Goal: Task Accomplishment & Management: Manage account settings

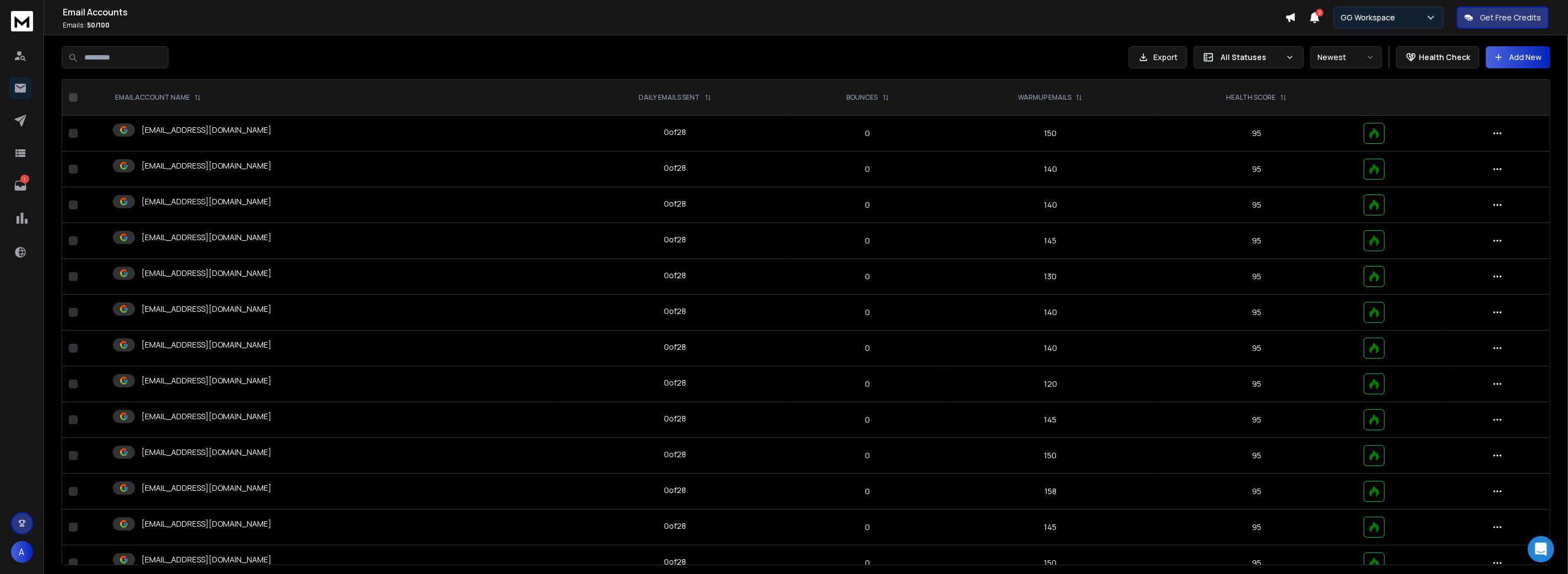
click at [1410, 19] on div "GG Workspace" at bounding box center [1388, 17] width 96 height 11
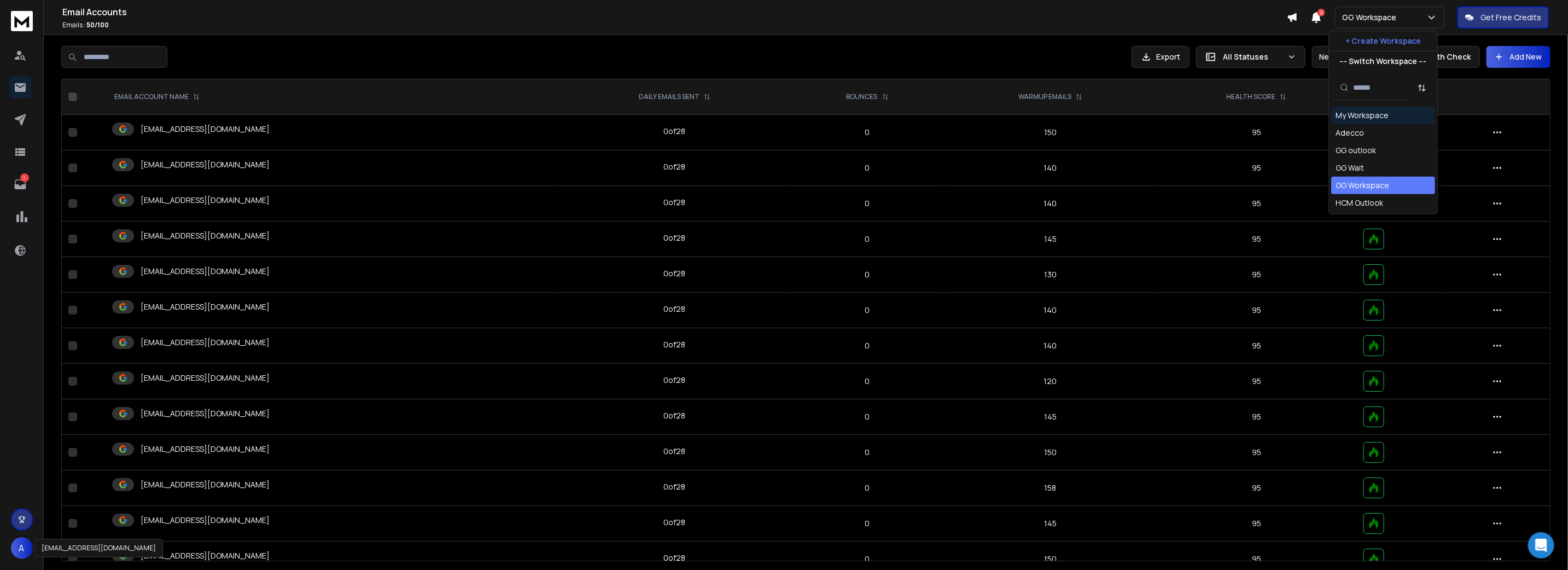
click at [20, 548] on span "A" at bounding box center [22, 548] width 22 height 22
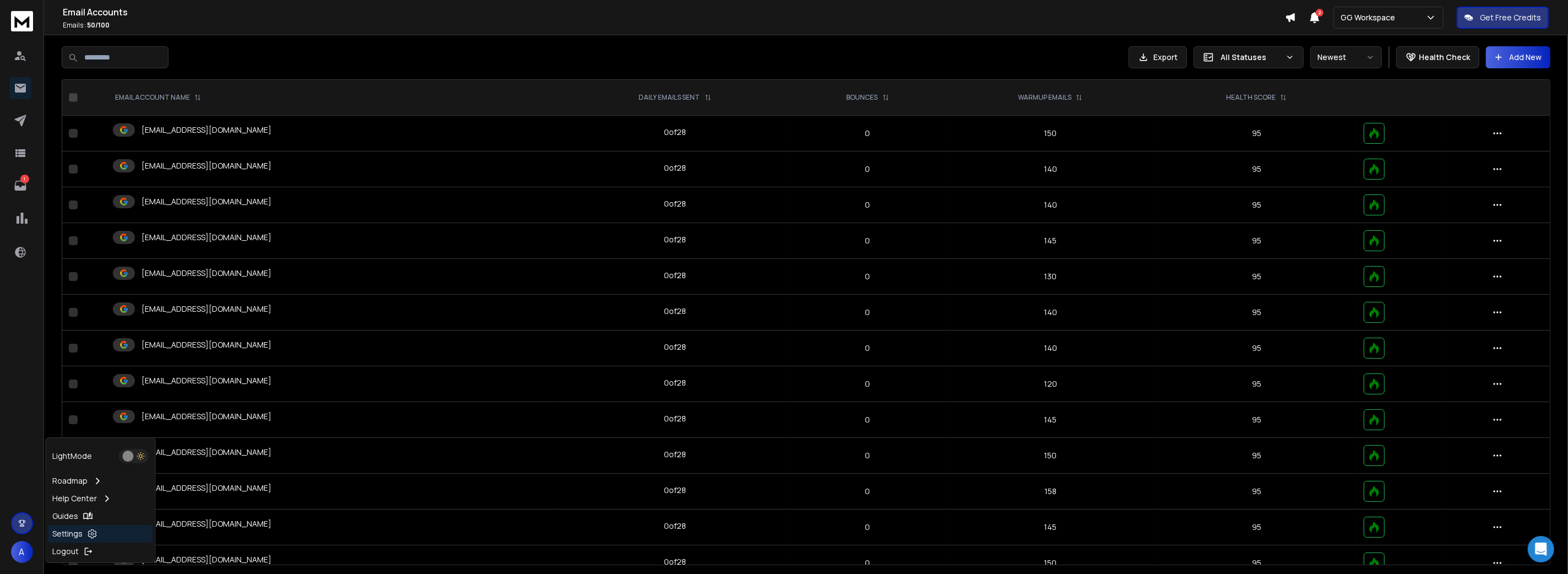
click at [92, 531] on icon at bounding box center [92, 533] width 10 height 10
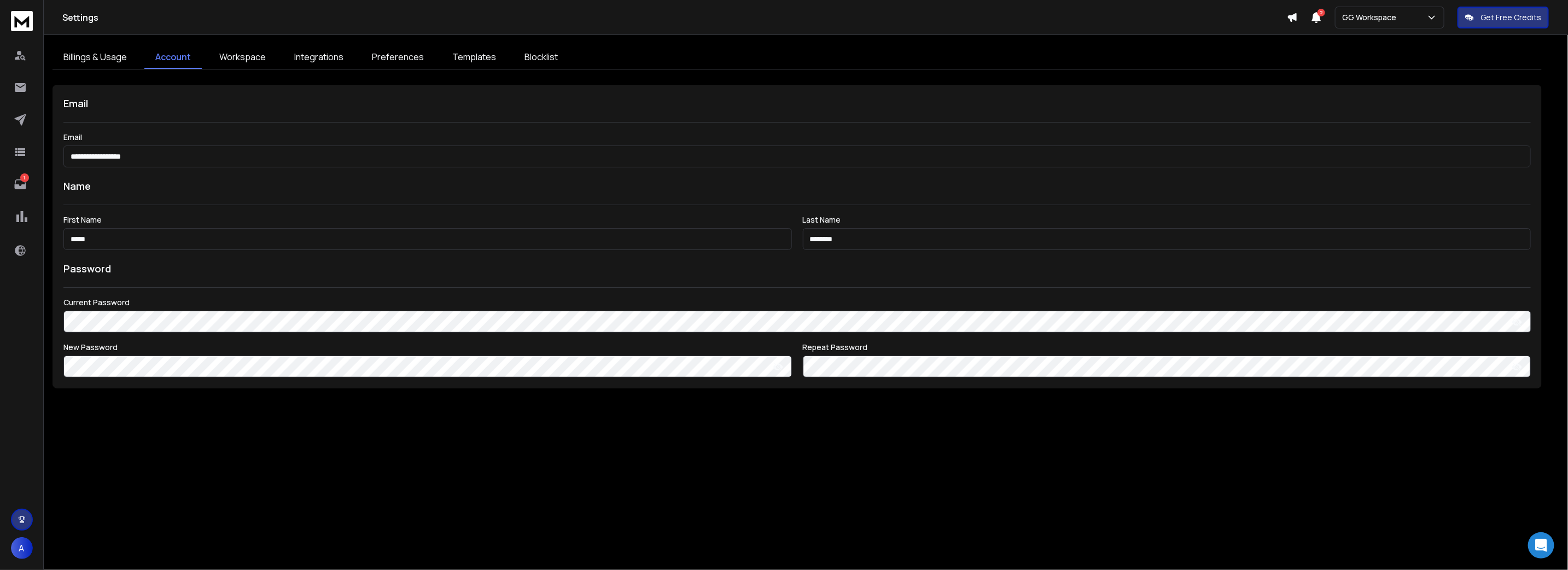
click at [233, 53] on link "Workspace" at bounding box center [242, 57] width 68 height 23
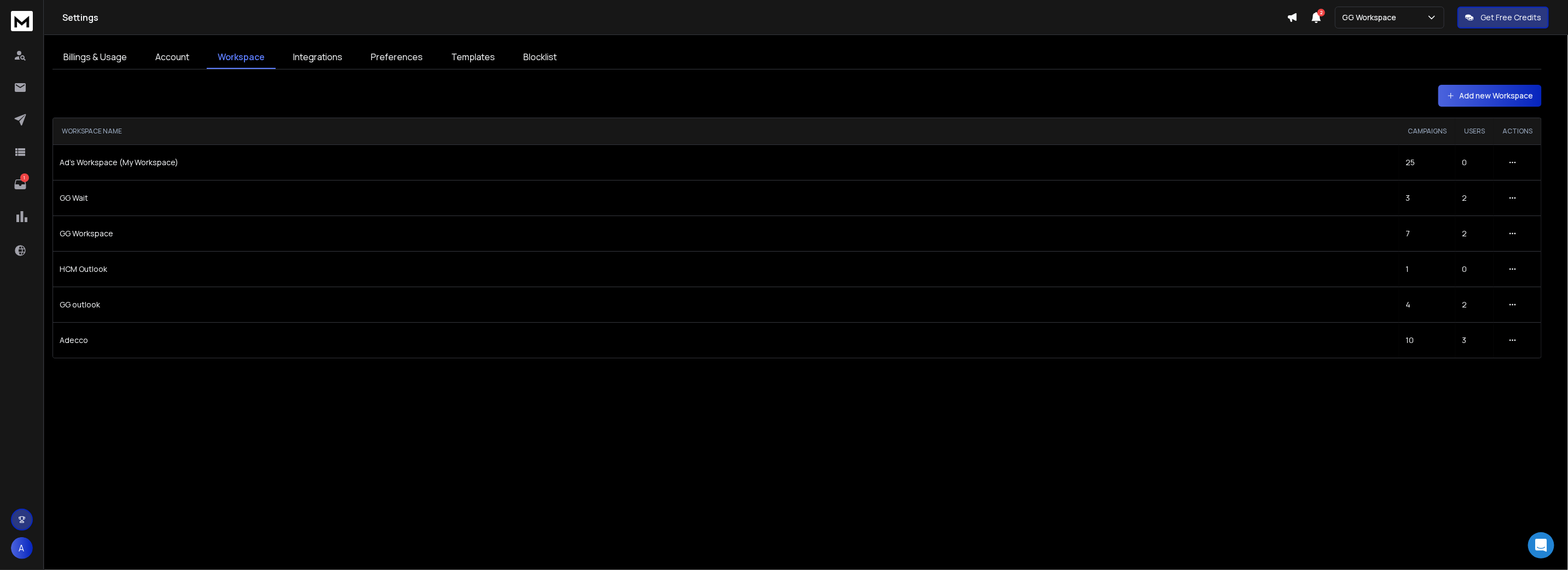
click at [169, 58] on link "Account" at bounding box center [172, 57] width 56 height 23
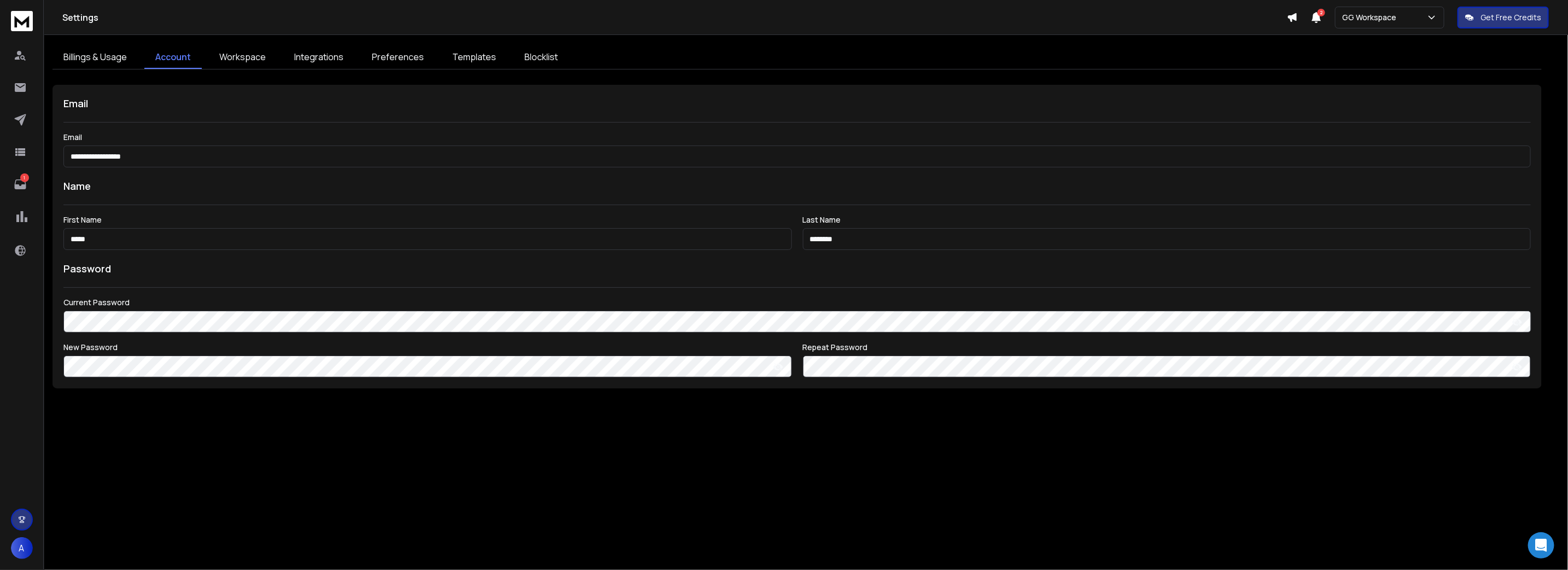
click at [243, 60] on link "Workspace" at bounding box center [242, 57] width 68 height 23
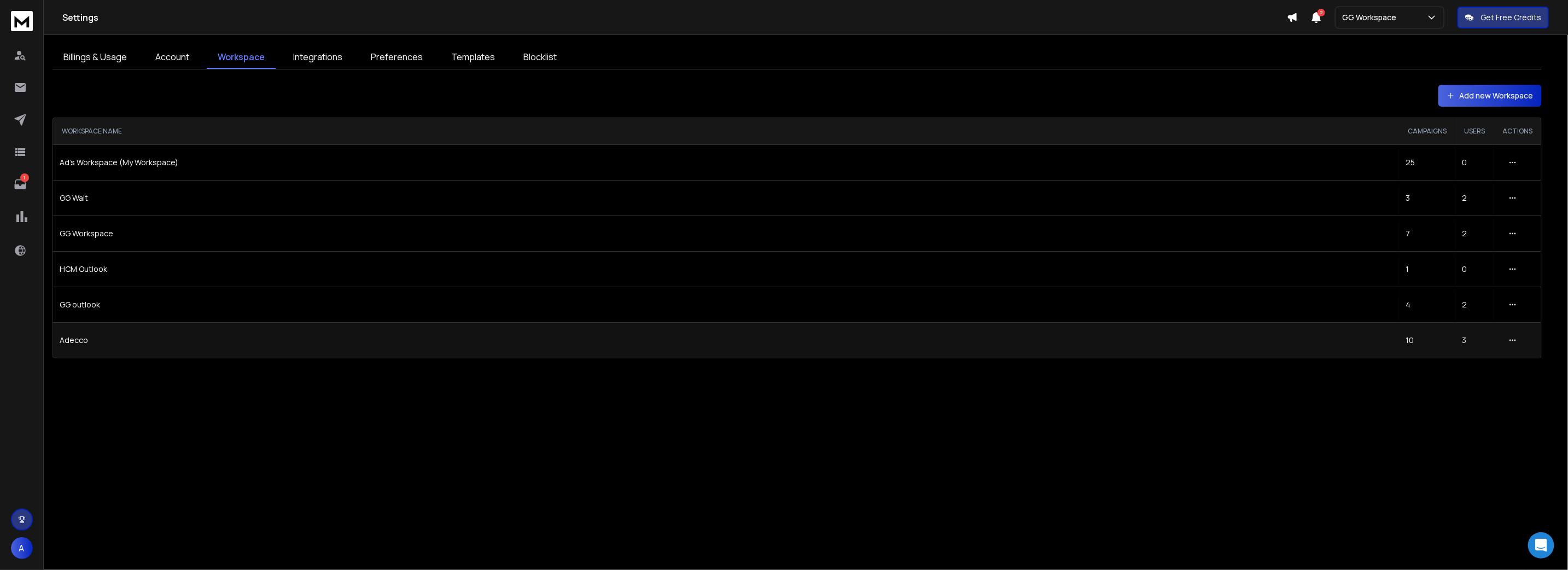
click at [1040, 332] on td "Adecco" at bounding box center [725, 339] width 1346 height 35
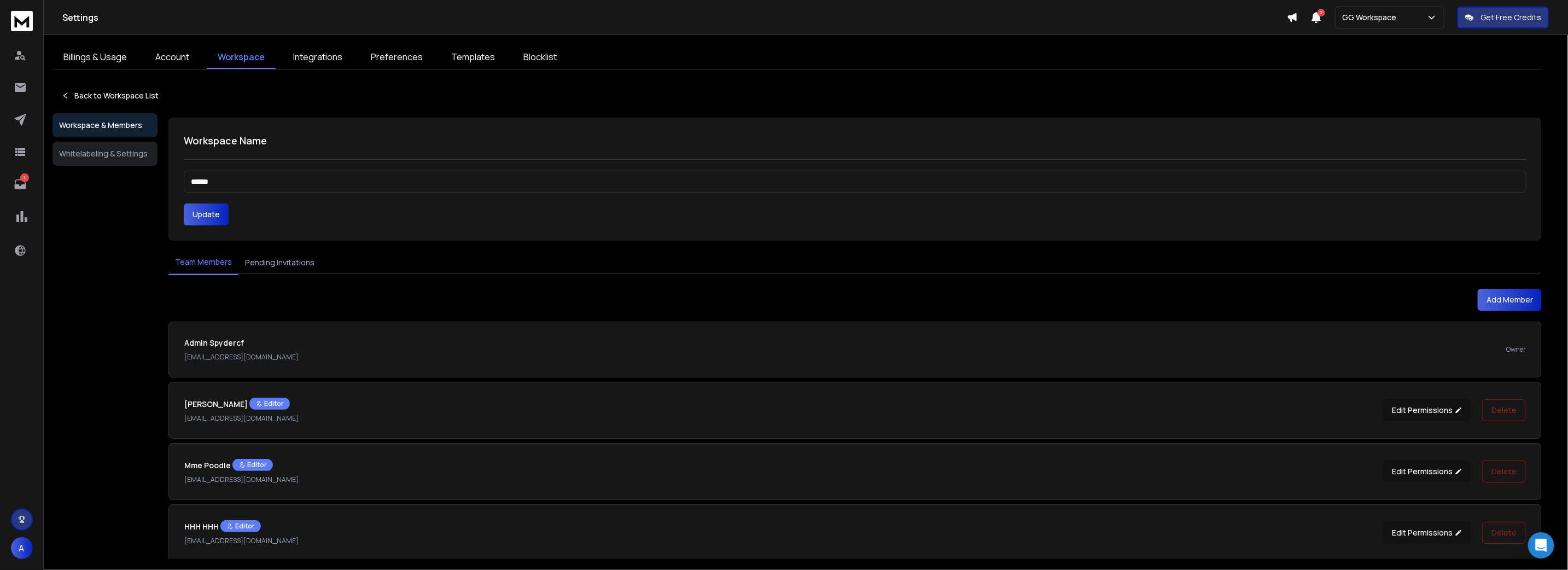
scroll to position [1, 0]
drag, startPoint x: 280, startPoint y: 540, endPoint x: 179, endPoint y: 545, distance: 101.1
click at [179, 545] on div "HHH HHH Editor taquanganh2134@gmail.com Edit Permissions Delete" at bounding box center [855, 532] width 1374 height 57
copy p "taquanganh2134@gmail.com"
click at [235, 55] on link "Workspace" at bounding box center [241, 57] width 69 height 23
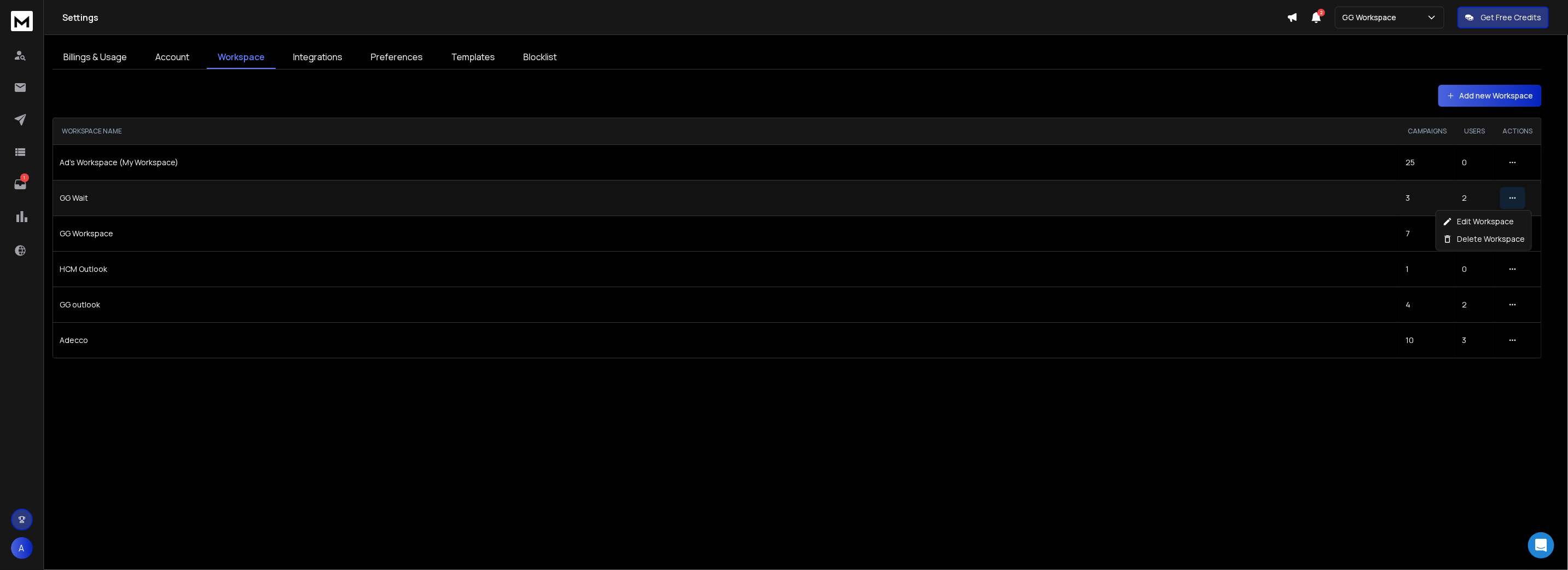
click at [1515, 198] on icon "button" at bounding box center [1512, 198] width 6 height 2
click at [1281, 193] on td "GG Wait" at bounding box center [725, 197] width 1346 height 35
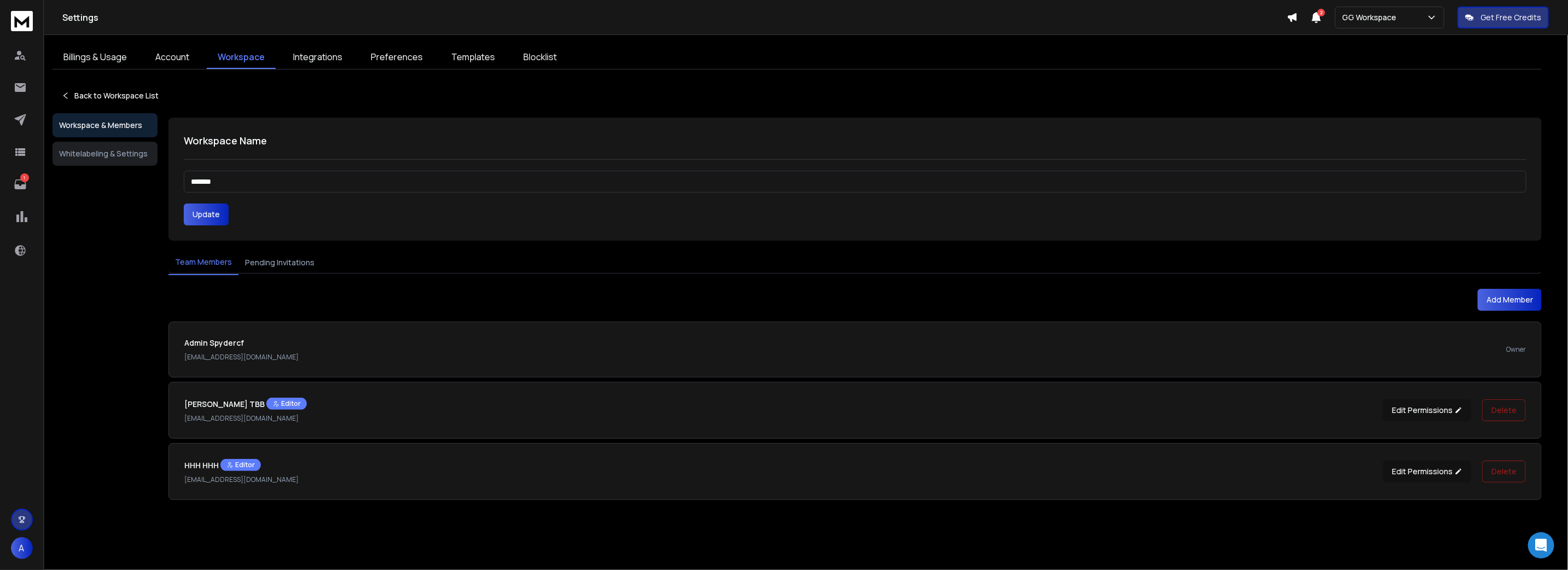
click at [63, 92] on icon at bounding box center [66, 96] width 9 height 9
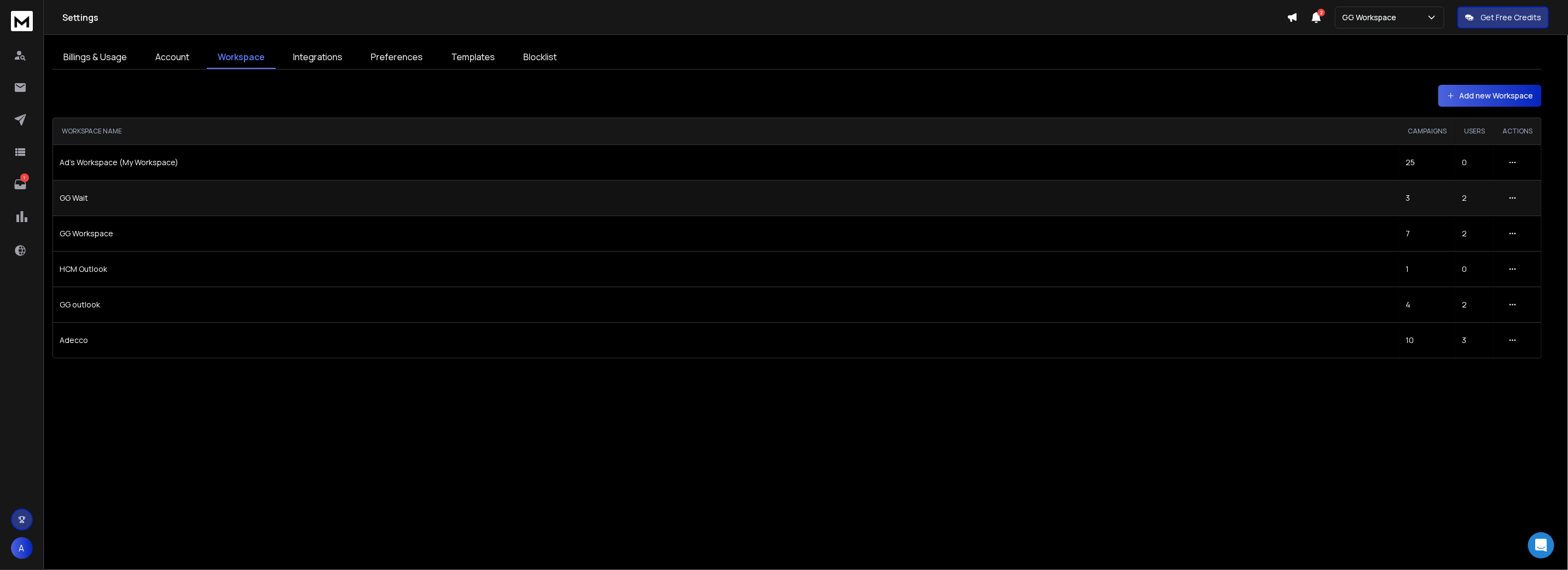
click at [1192, 200] on td "GG Wait" at bounding box center [725, 197] width 1346 height 35
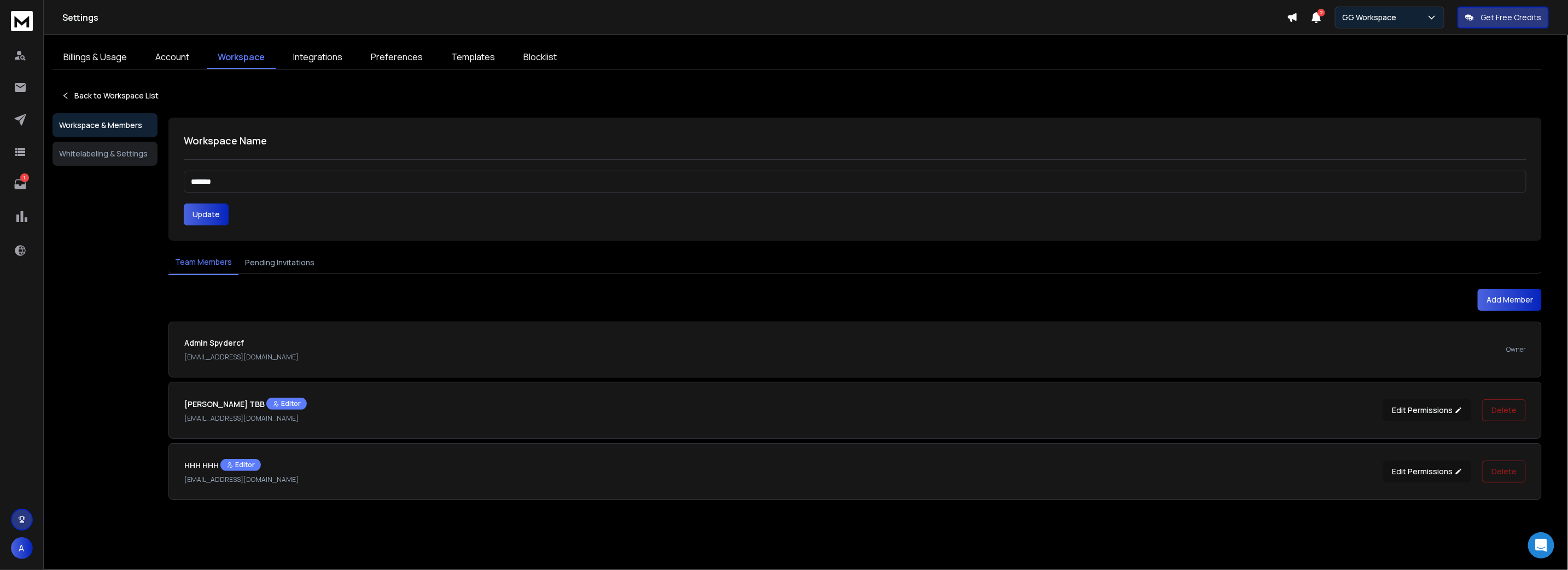
click at [1432, 16] on icon "button" at bounding box center [1432, 17] width 11 height 11
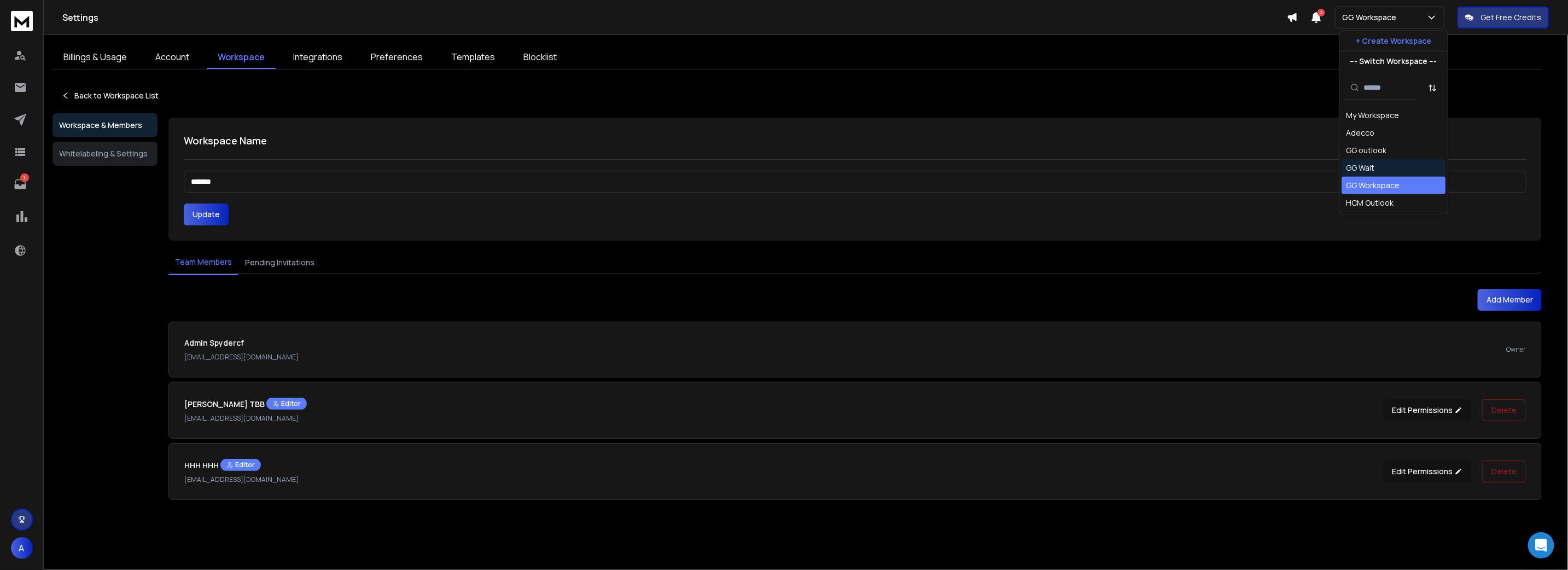
click at [1166, 276] on div "Team Members Pending Invitations Add Member Admin Spydercf admin@spydercf.org O…" at bounding box center [855, 376] width 1374 height 249
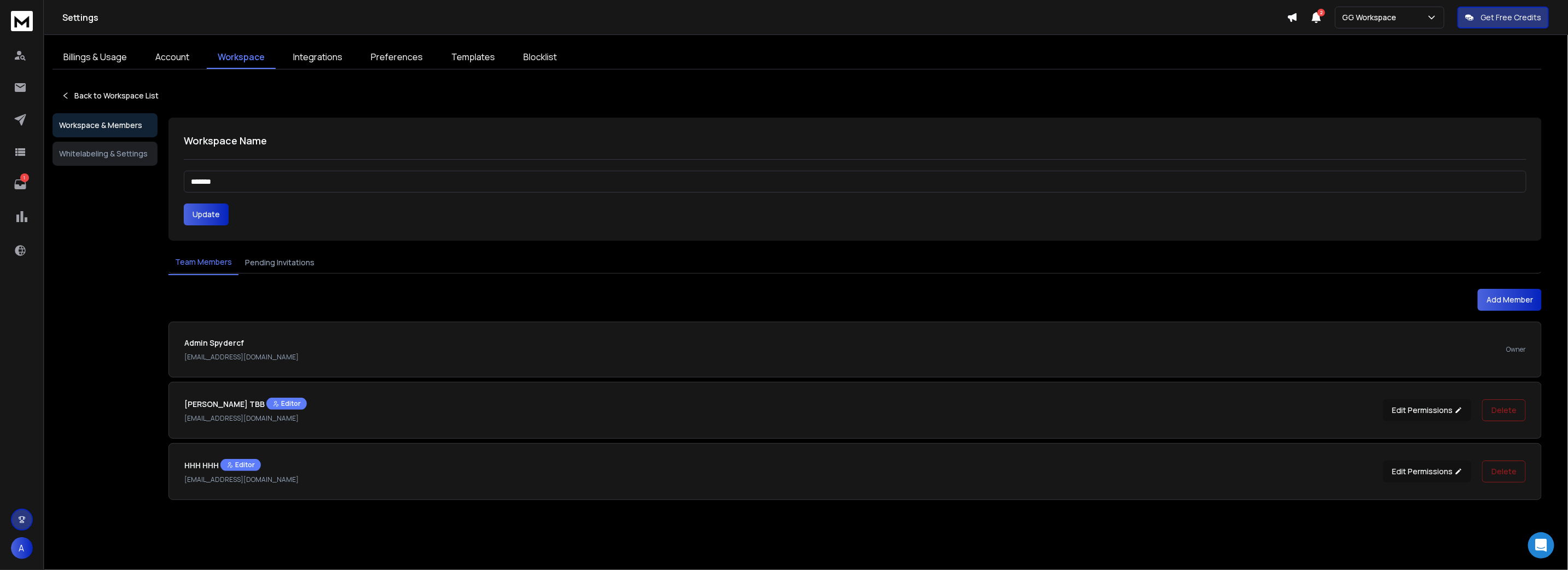
click at [74, 95] on p "Back to Workspace List" at bounding box center [117, 96] width 85 height 11
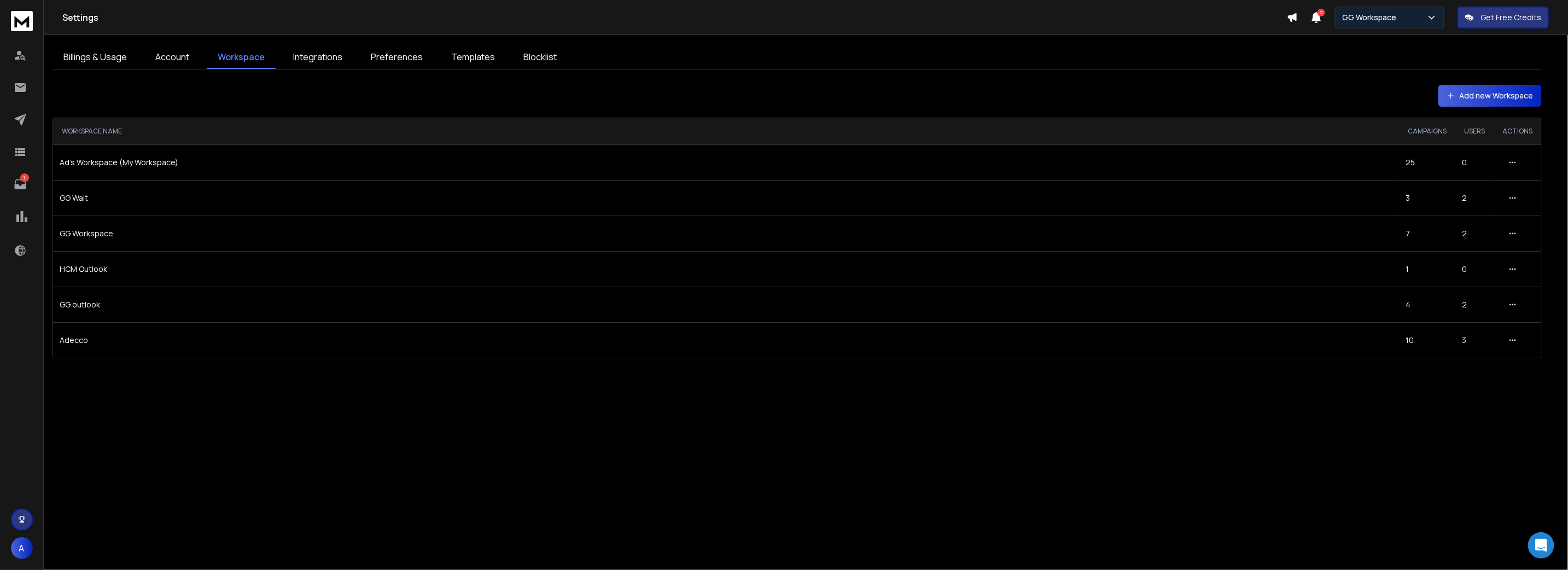
click at [1399, 19] on p "GG Workspace" at bounding box center [1371, 17] width 59 height 11
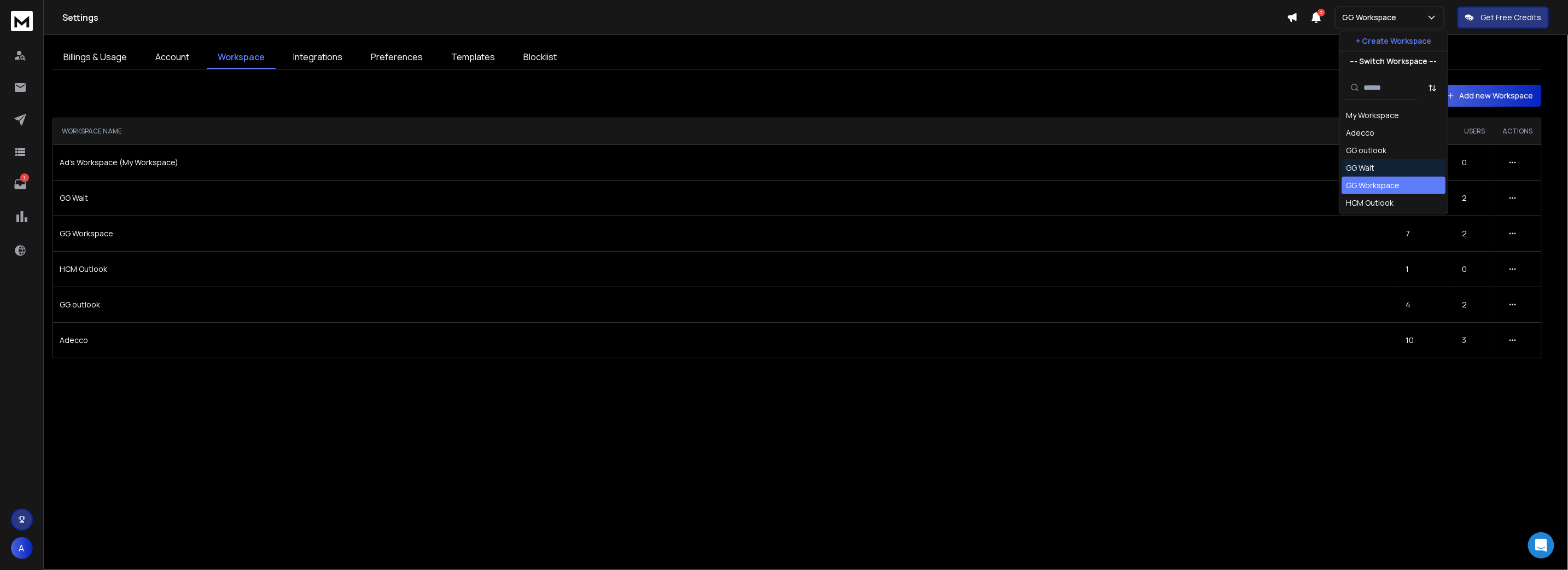
click at [1357, 168] on div "GG Wait" at bounding box center [1360, 168] width 28 height 11
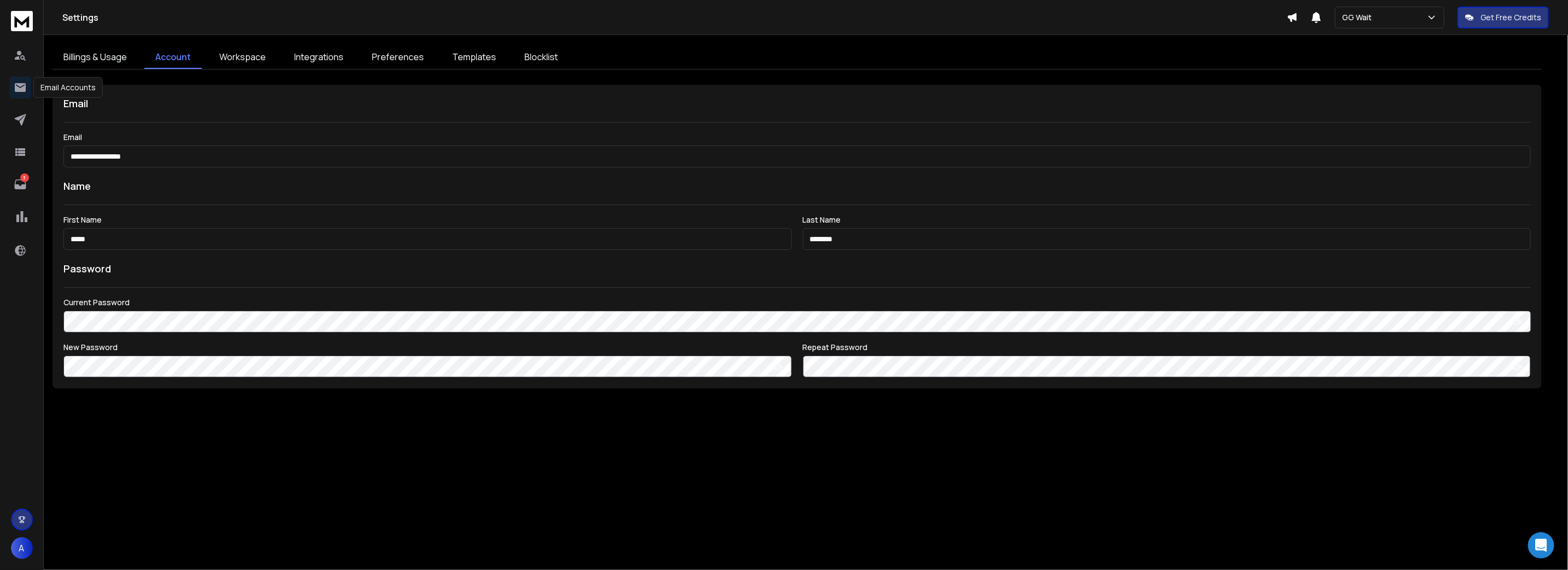
click at [22, 87] on icon at bounding box center [20, 87] width 11 height 9
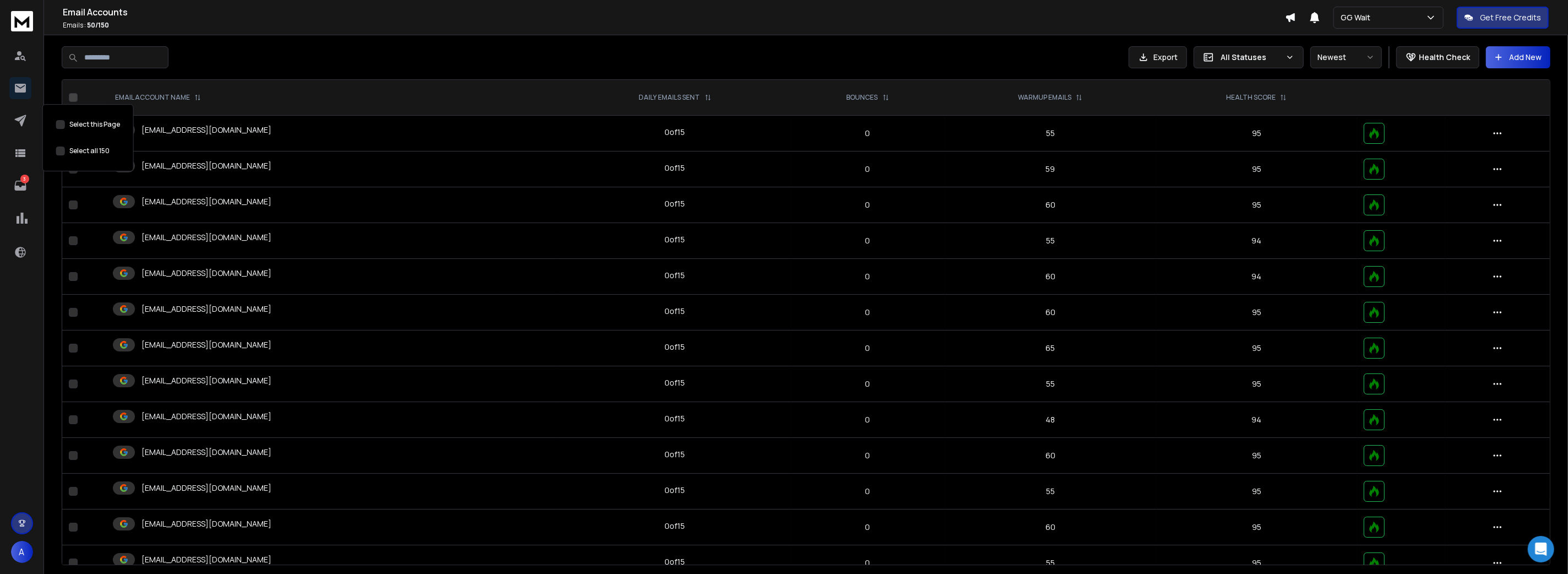
click at [58, 122] on button "Select this Page" at bounding box center [61, 124] width 9 height 9
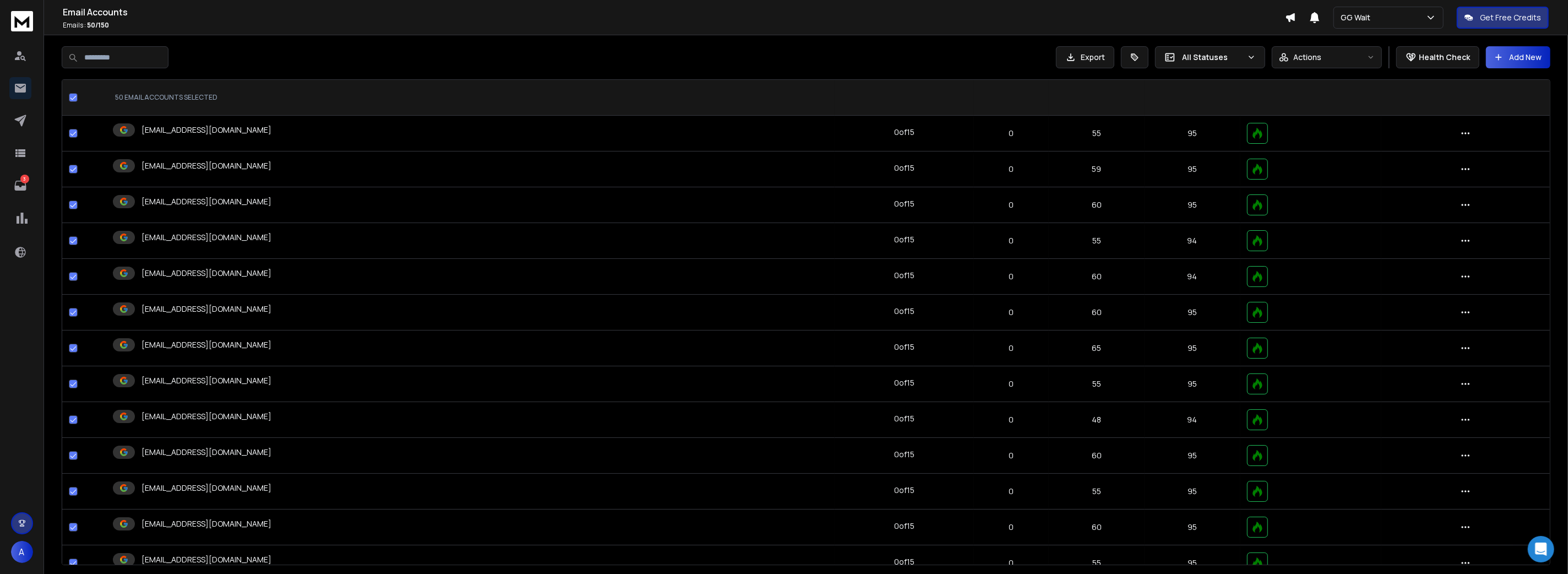
click at [1221, 53] on p "All Statuses" at bounding box center [1213, 57] width 61 height 11
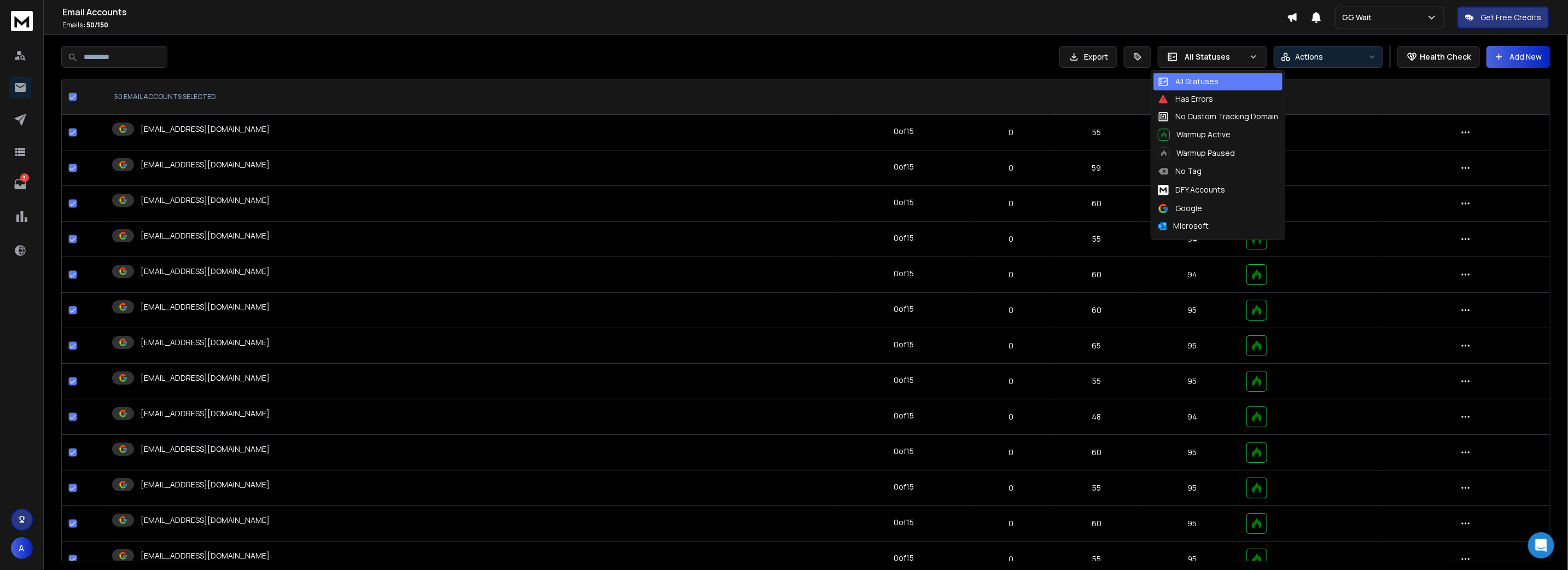
click at [1311, 55] on p "Actions" at bounding box center [1309, 57] width 28 height 11
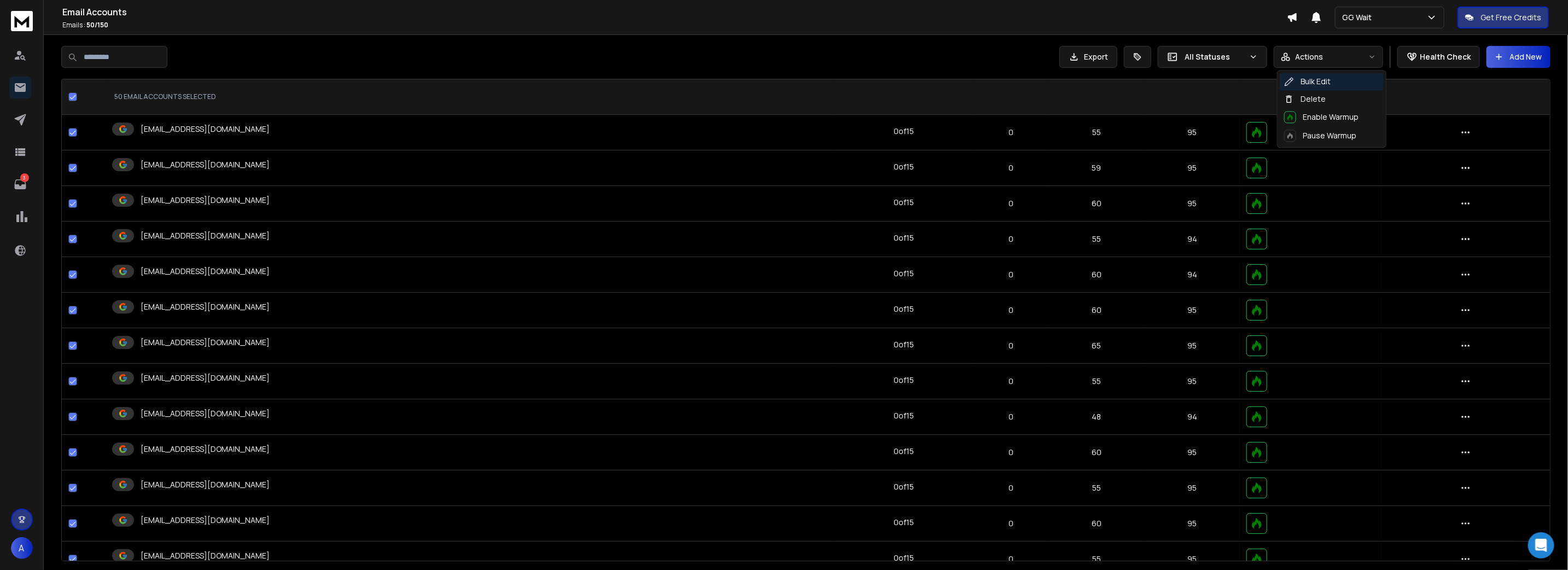
click at [1305, 79] on div "Bulk Edit" at bounding box center [1307, 81] width 47 height 11
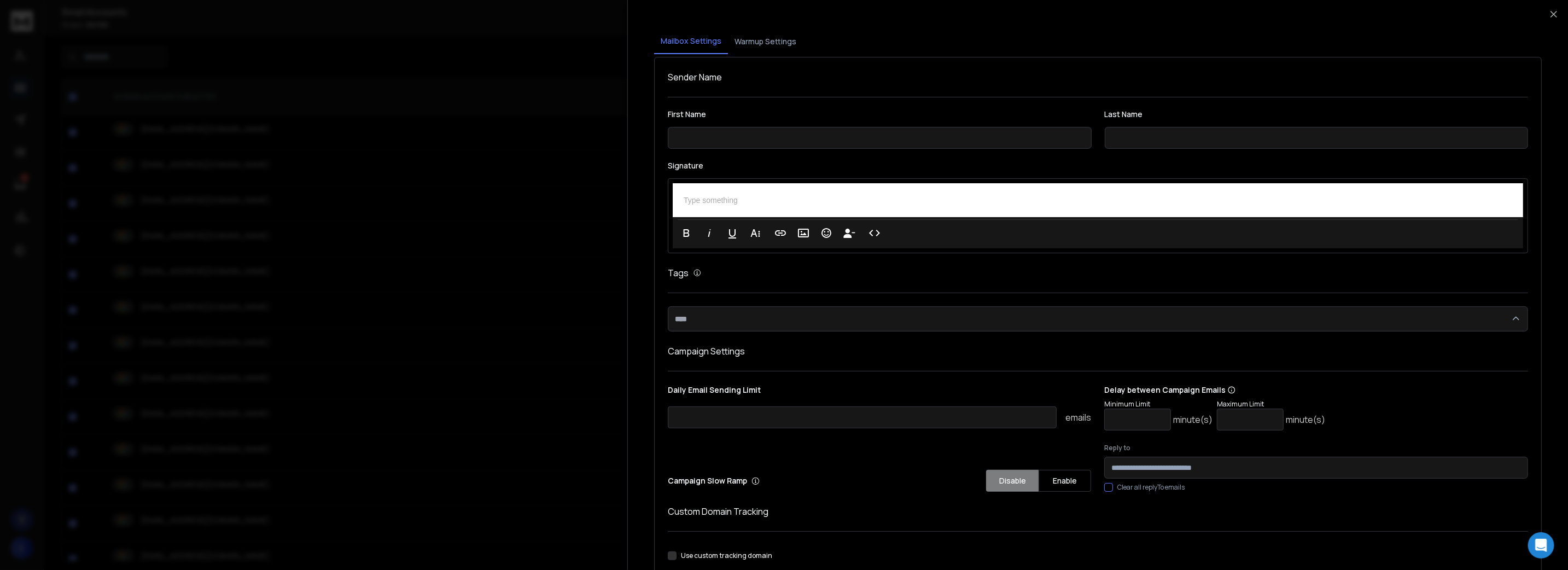
click at [786, 419] on input "number" at bounding box center [862, 417] width 389 height 22
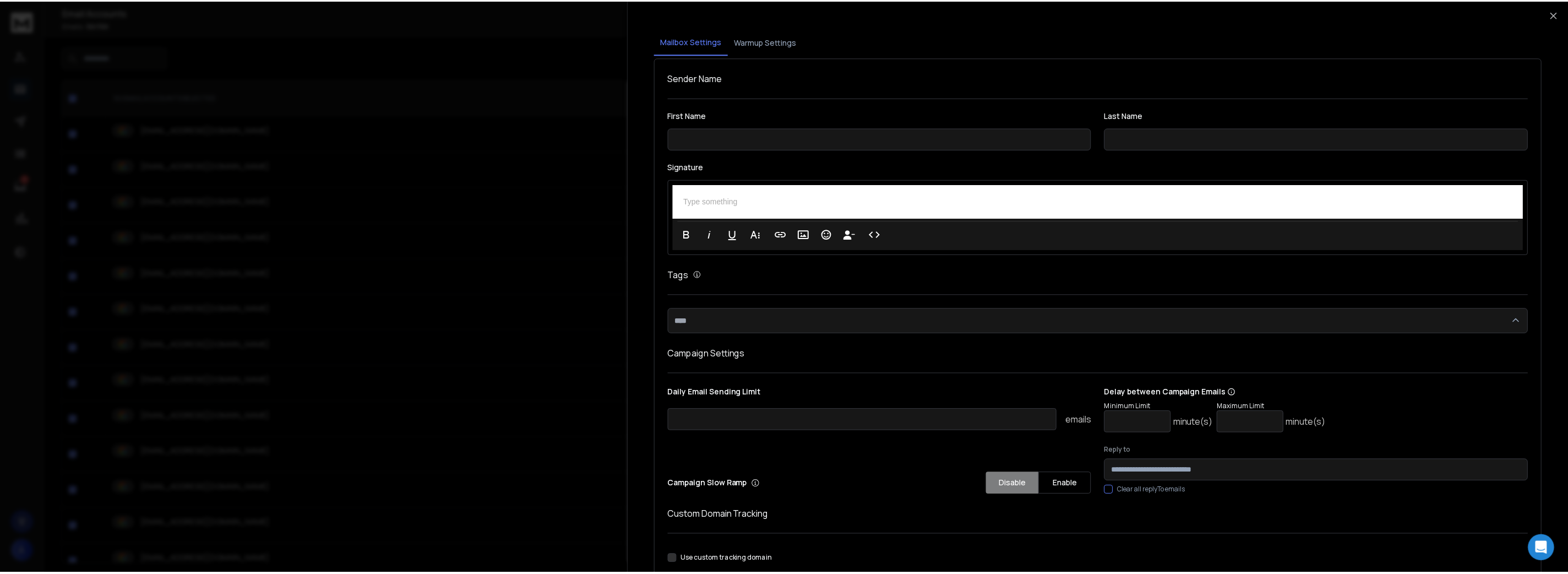
scroll to position [76, 0]
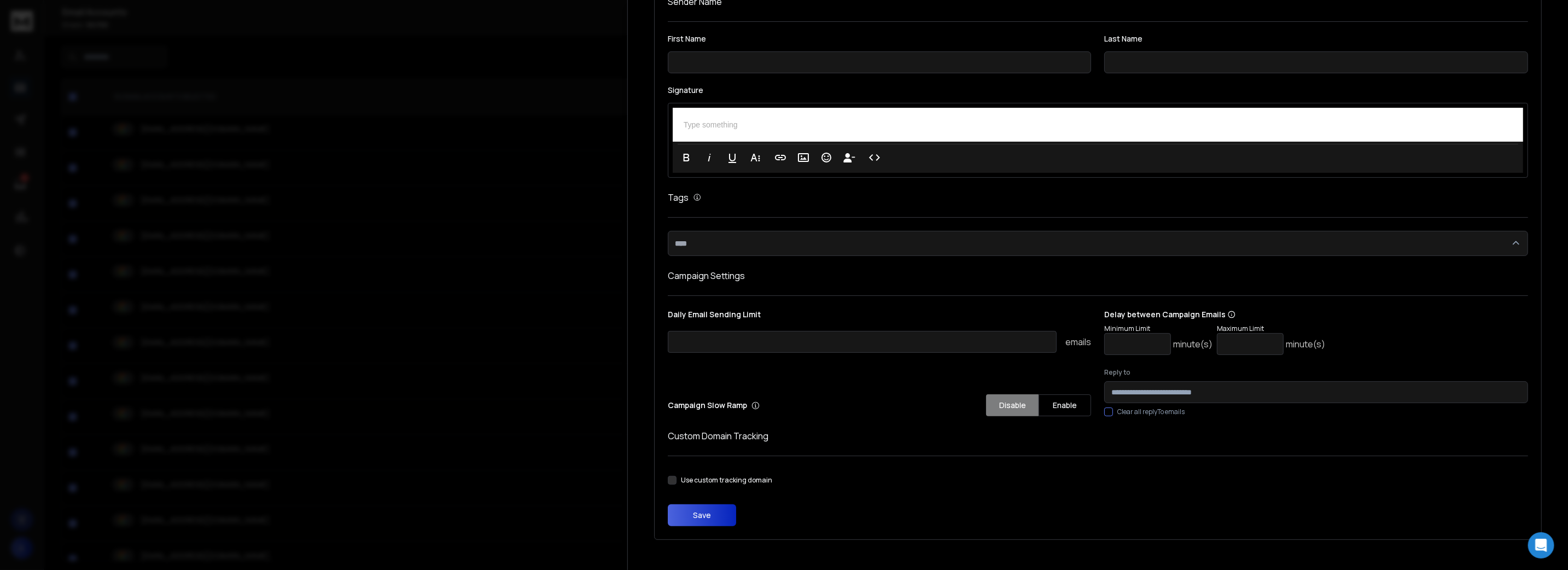
type input "**"
click at [712, 517] on button "Save" at bounding box center [701, 515] width 68 height 22
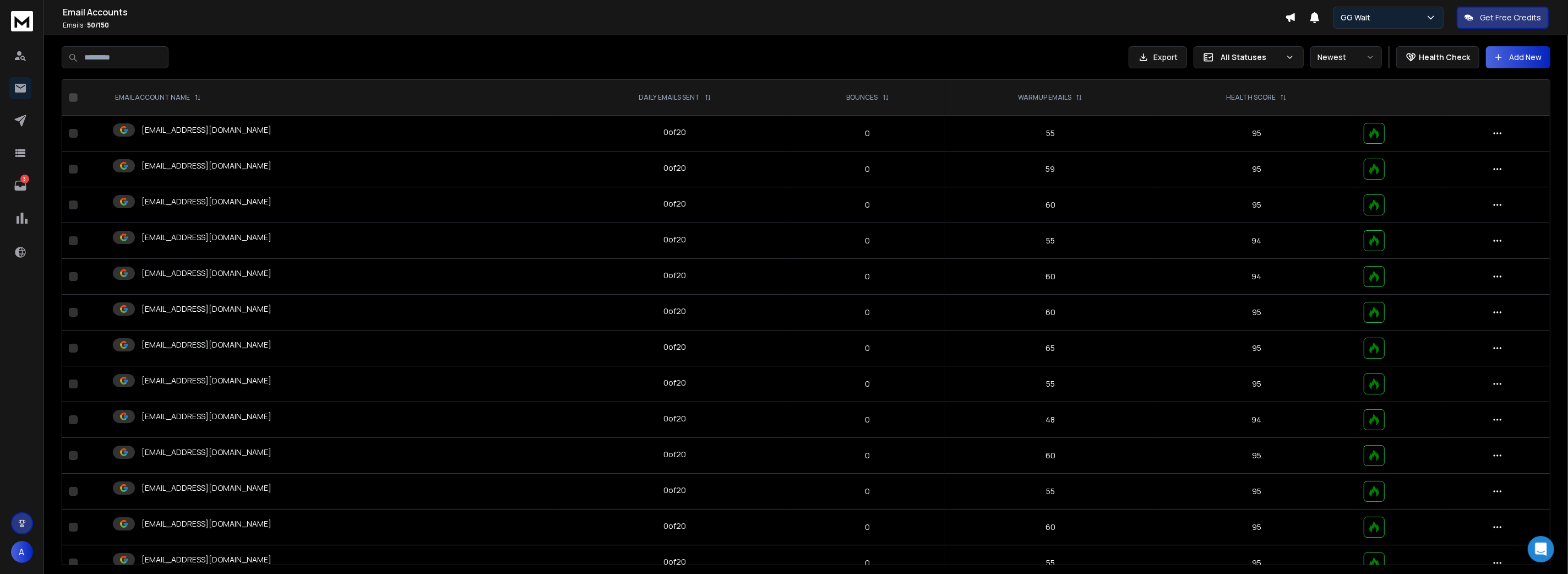
click at [1354, 18] on p "GG Wait" at bounding box center [1357, 17] width 34 height 11
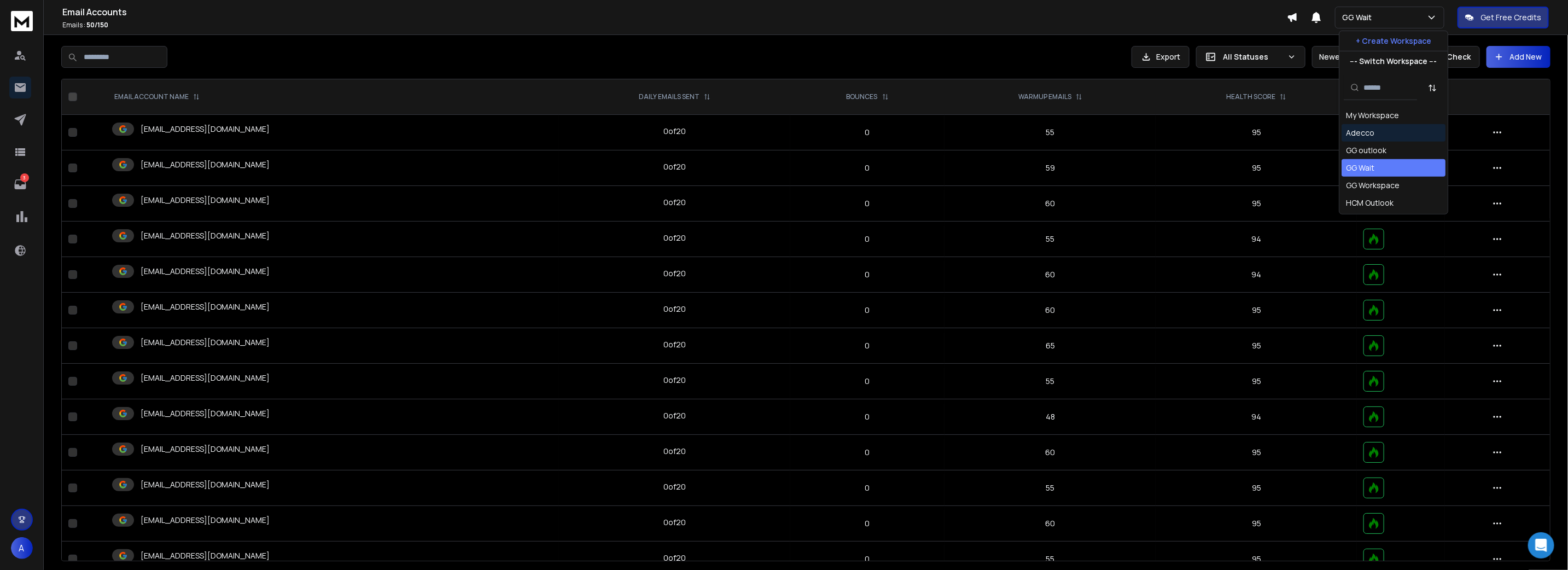
click at [1370, 128] on div "Adecco" at bounding box center [1360, 133] width 28 height 11
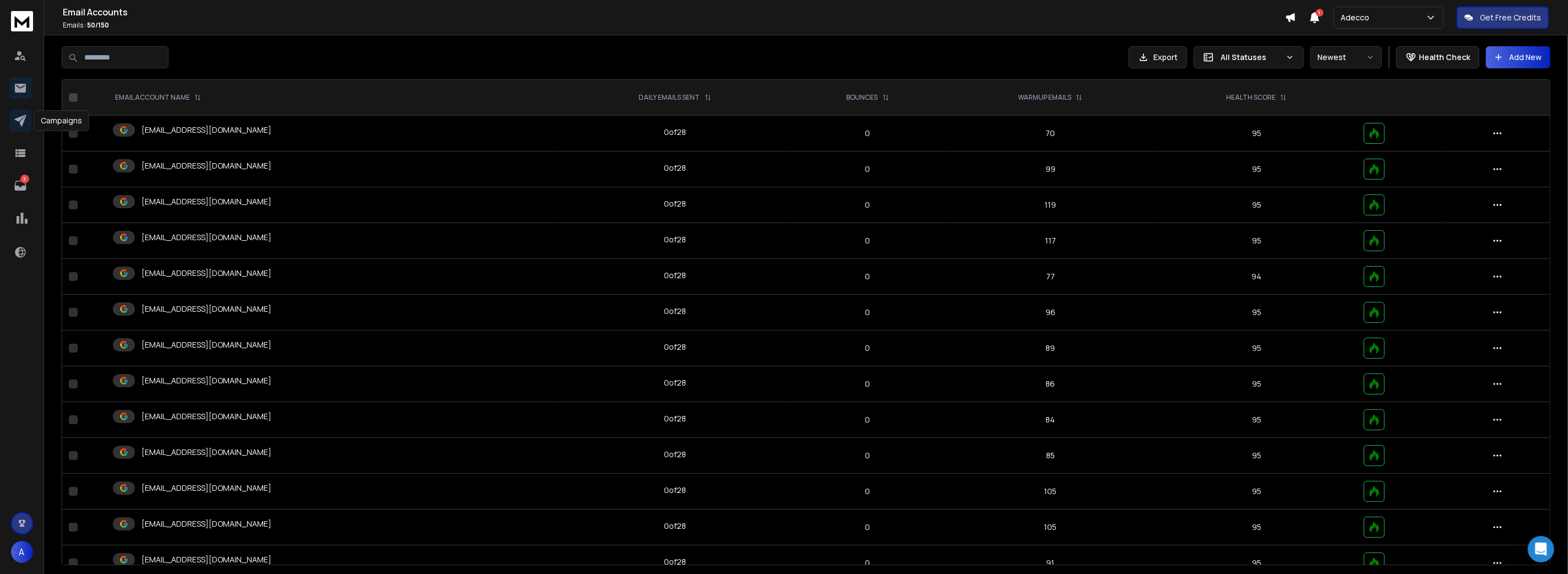
click at [23, 123] on icon at bounding box center [20, 120] width 13 height 13
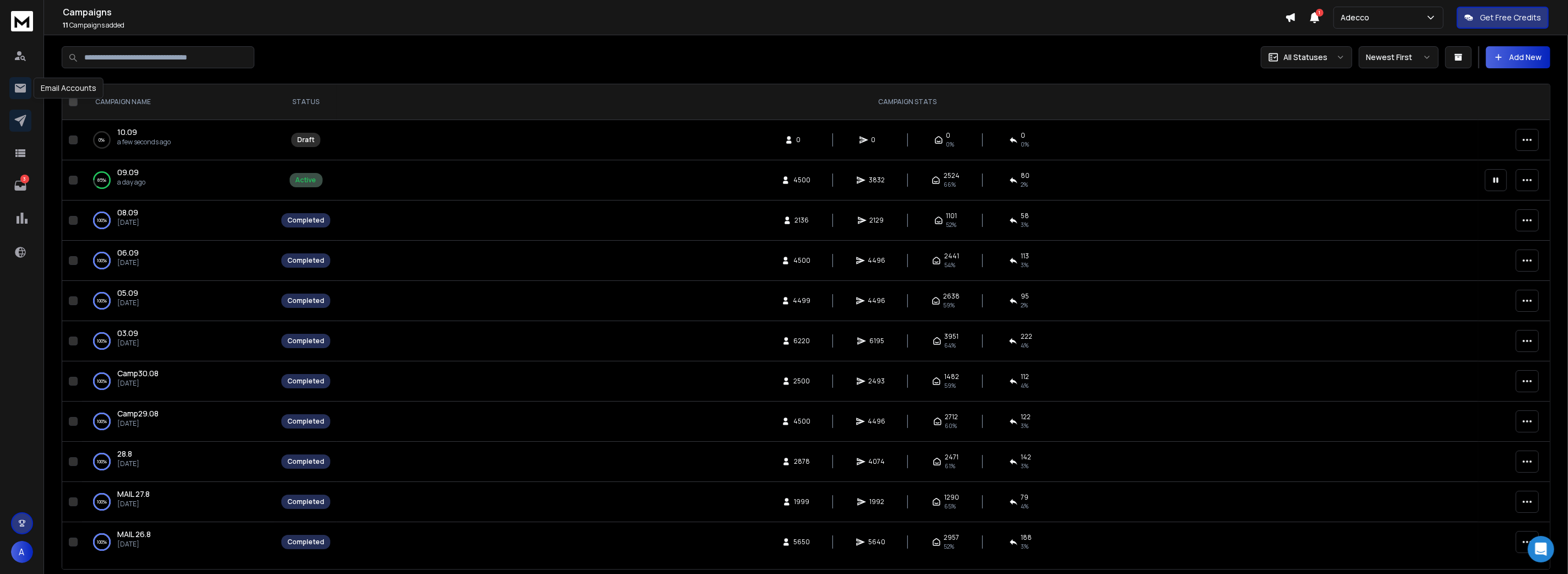
click at [20, 84] on icon at bounding box center [20, 88] width 11 height 9
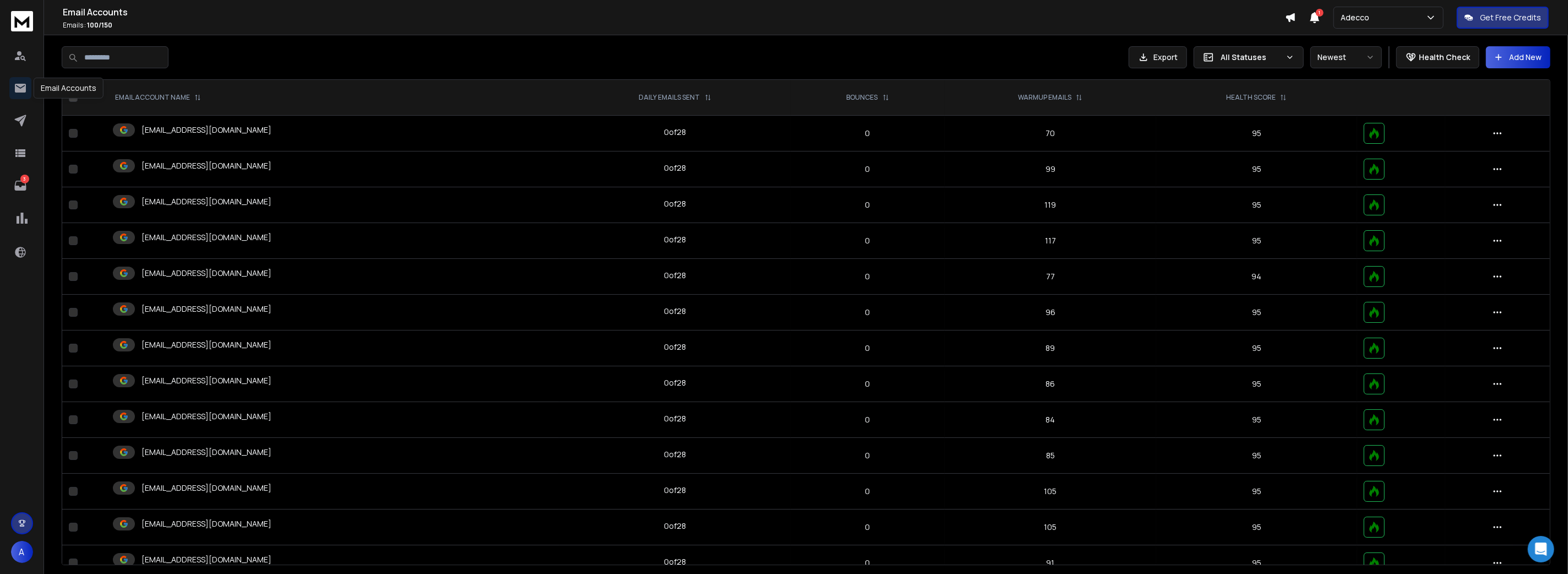
click at [1050, 135] on td "70" at bounding box center [1050, 133] width 211 height 36
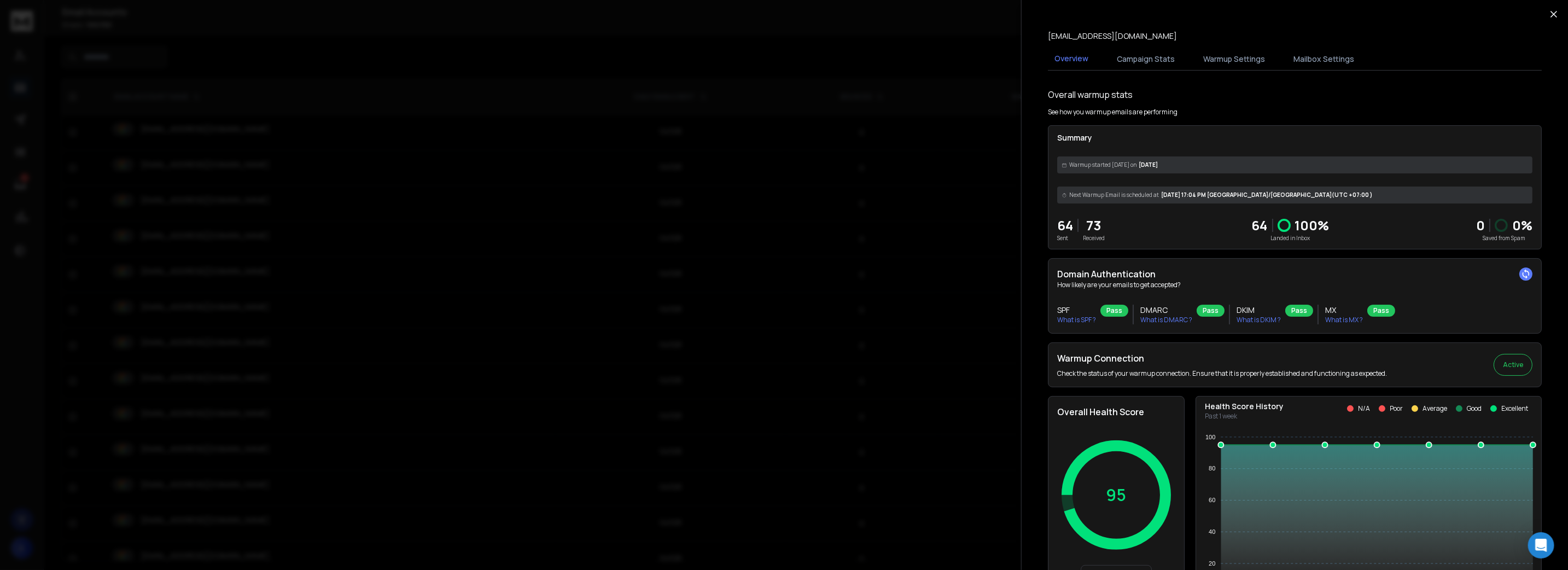
click at [1553, 14] on icon "button" at bounding box center [1553, 14] width 11 height 11
